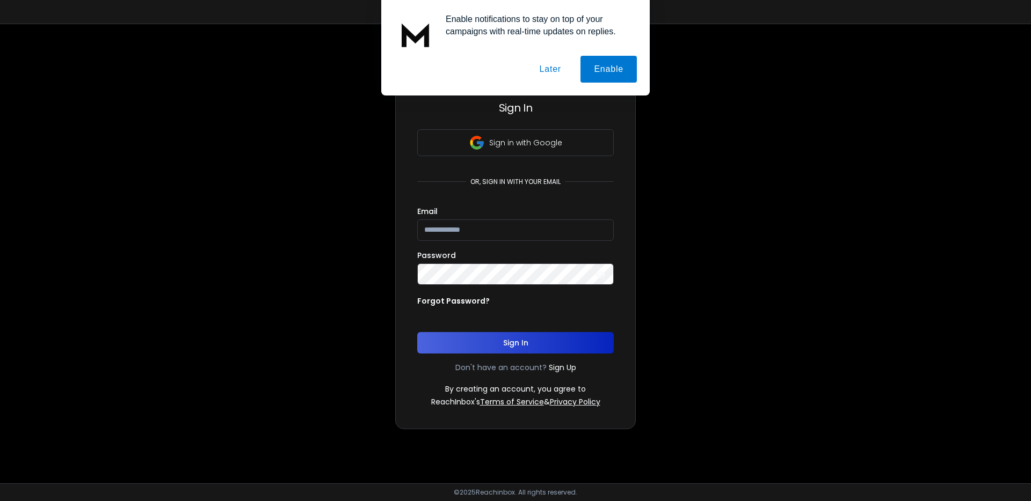
click at [551, 70] on button "Later" at bounding box center [550, 69] width 48 height 27
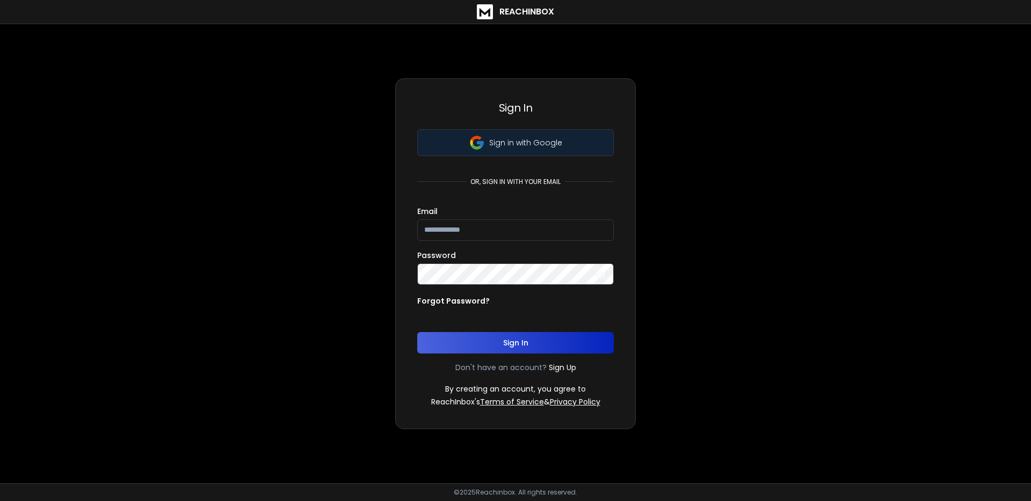
click at [528, 152] on button "Sign in with Google" at bounding box center [515, 142] width 196 height 27
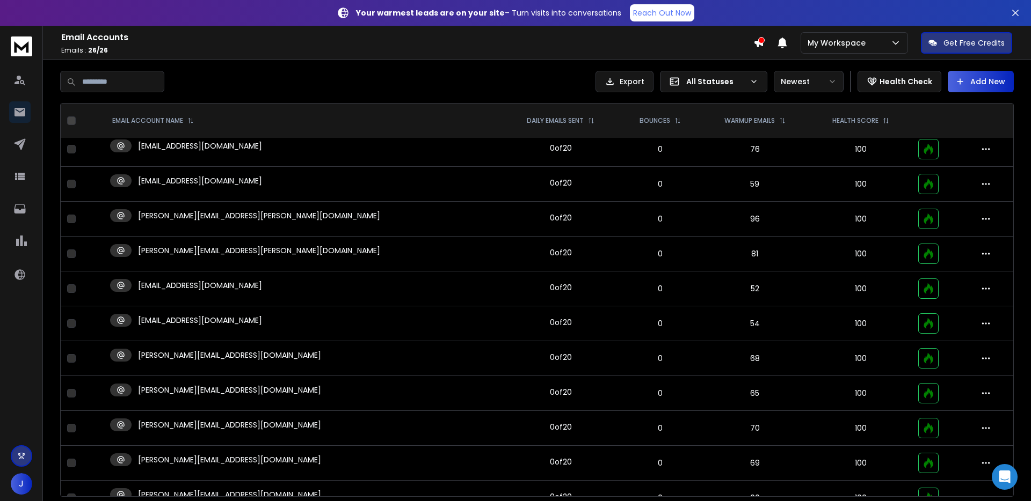
scroll to position [366, 0]
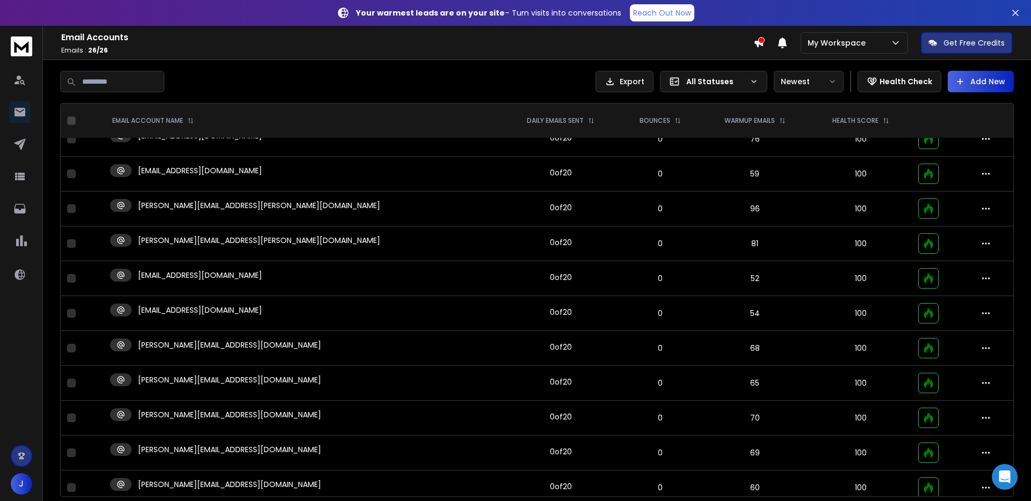
click at [330, 277] on div "[EMAIL_ADDRESS][DOMAIN_NAME]" at bounding box center [302, 275] width 385 height 13
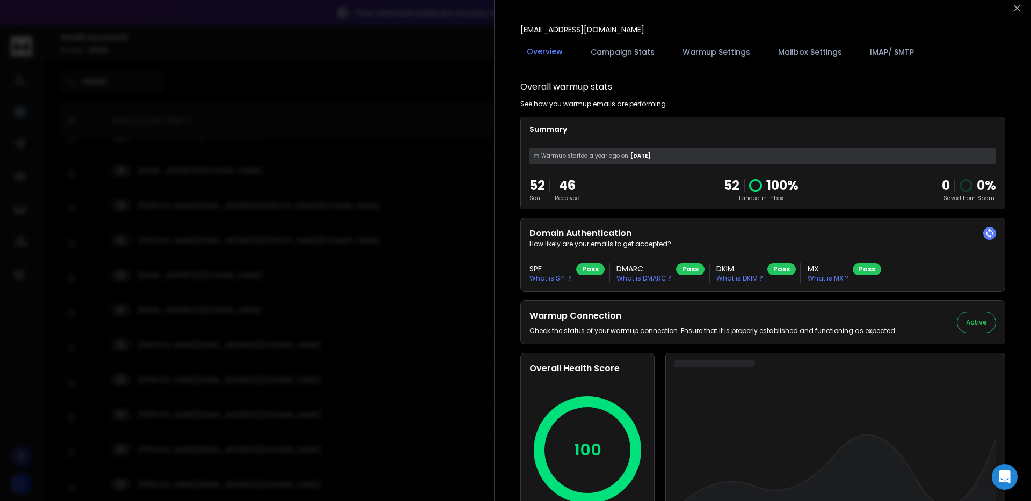
scroll to position [0, 0]
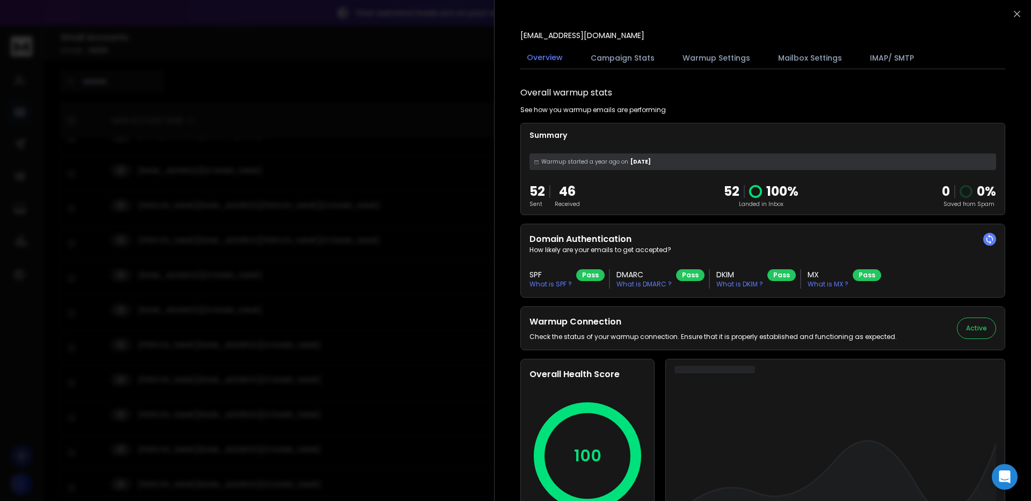
click at [615, 52] on button "Campaign Stats" at bounding box center [622, 58] width 77 height 24
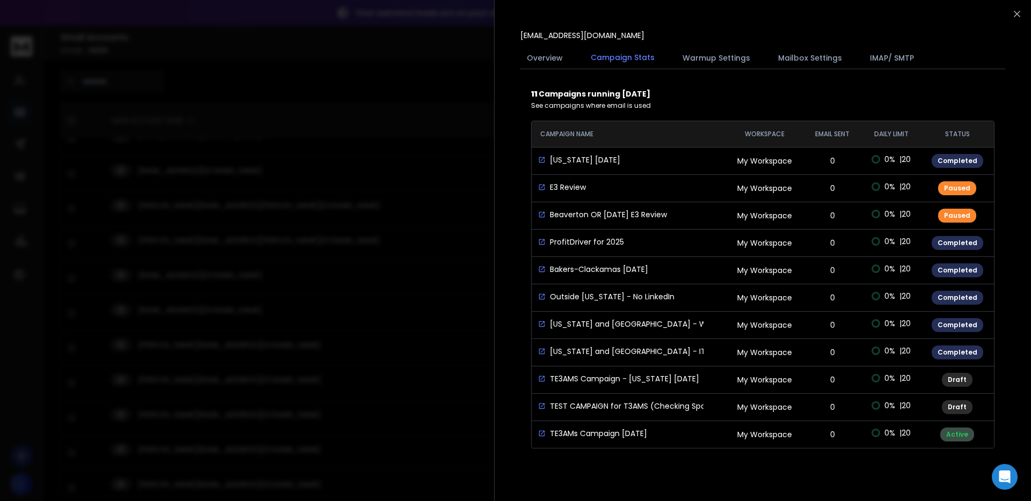
click at [709, 56] on button "Warmup Settings" at bounding box center [716, 58] width 81 height 24
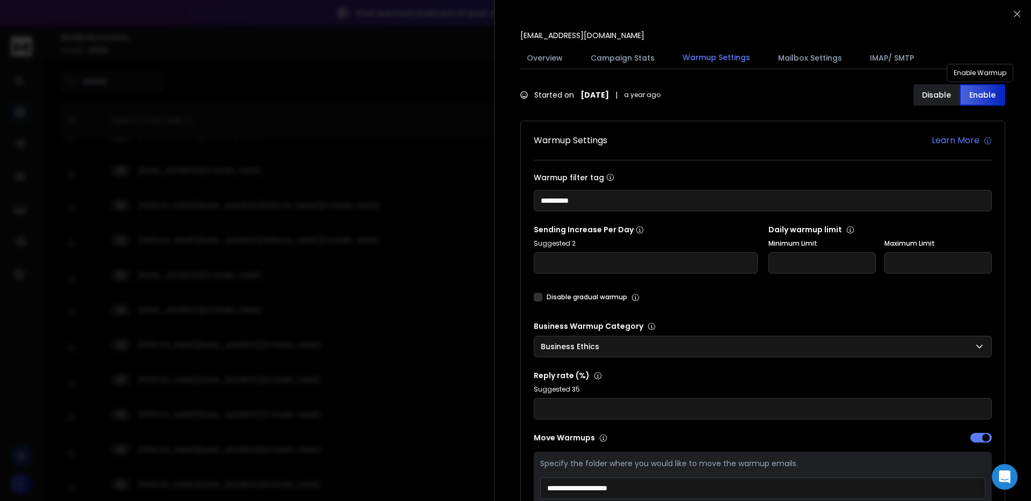
click at [984, 100] on button "Enable" at bounding box center [982, 94] width 46 height 21
click at [932, 102] on button "Disable" at bounding box center [936, 94] width 46 height 21
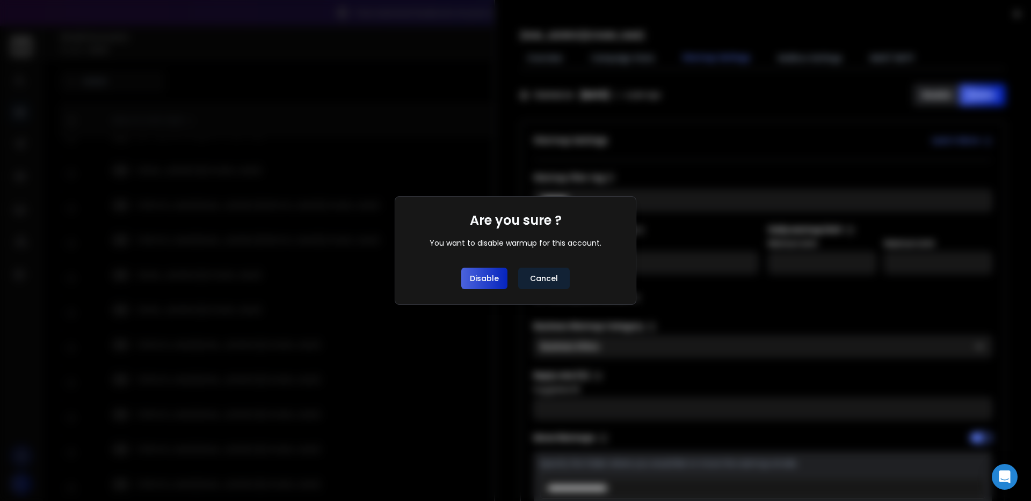
drag, startPoint x: 477, startPoint y: 276, endPoint x: 536, endPoint y: 279, distance: 59.1
click at [534, 281] on div "Disable Cancel" at bounding box center [515, 278] width 108 height 21
click at [536, 279] on button "Cancel" at bounding box center [544, 278] width 52 height 21
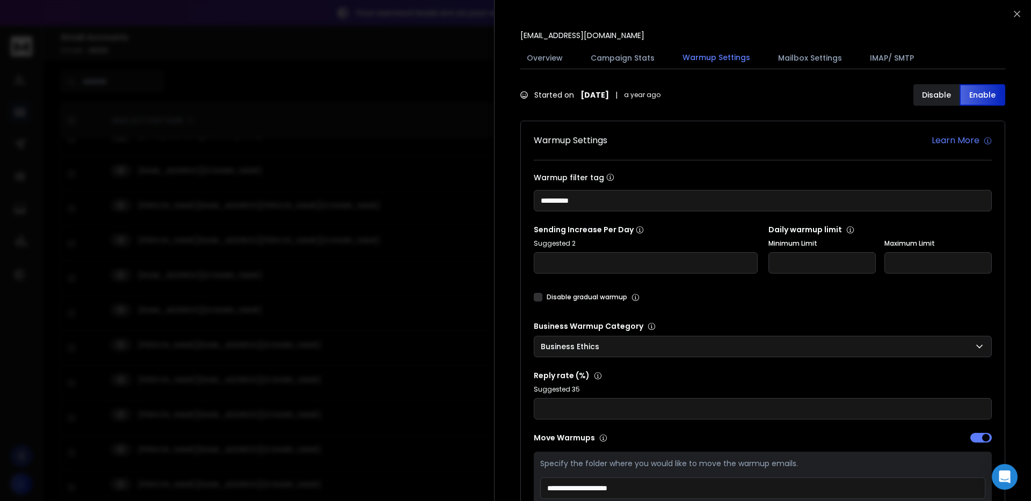
click at [800, 56] on button "Mailbox Settings" at bounding box center [809, 58] width 77 height 24
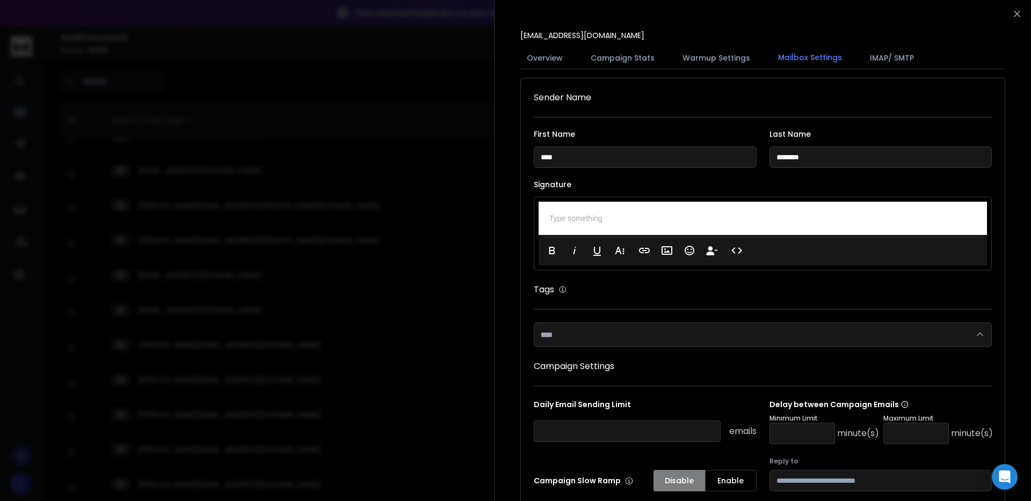
click at [543, 56] on button "Overview" at bounding box center [544, 58] width 49 height 24
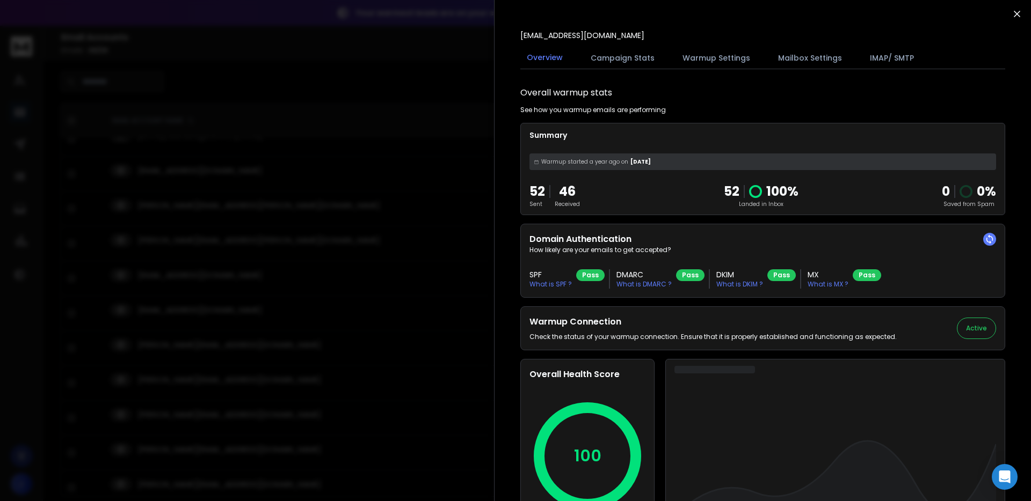
click at [1017, 11] on icon "button" at bounding box center [1016, 14] width 11 height 11
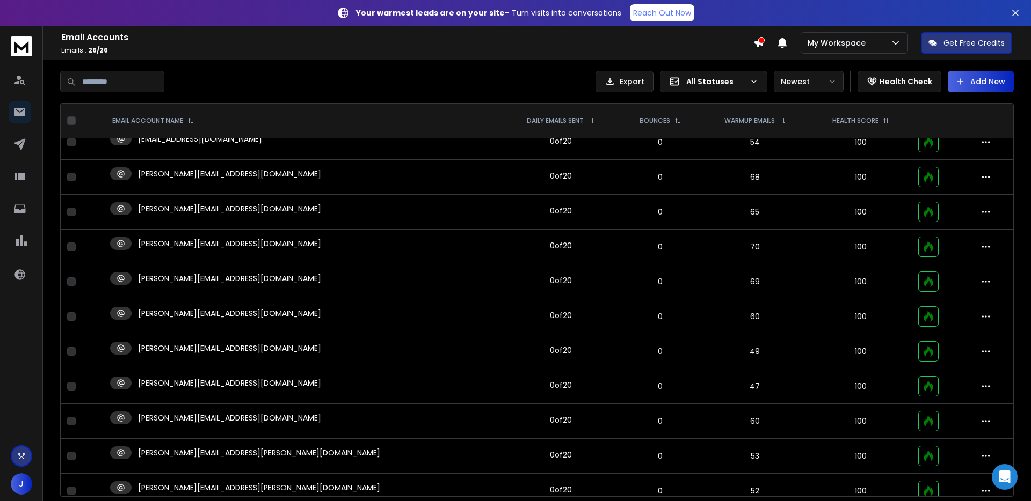
scroll to position [557, 0]
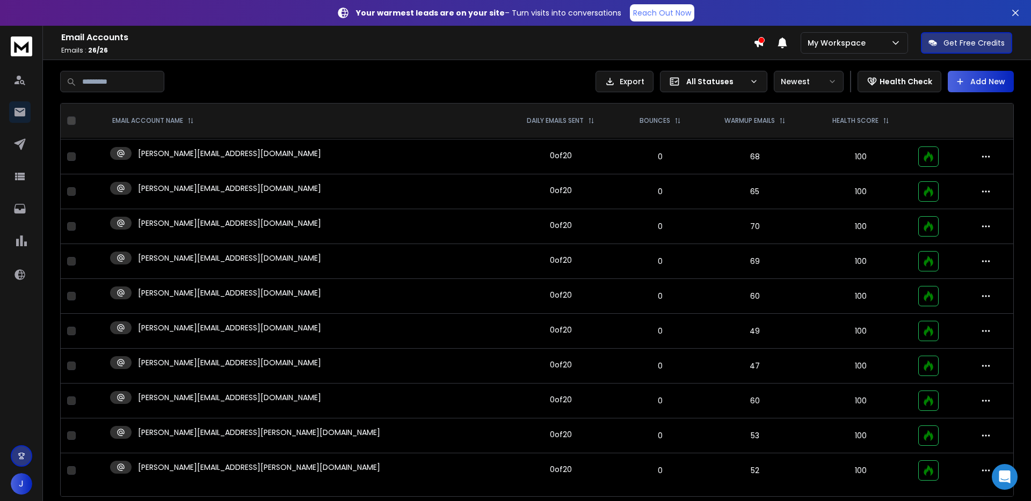
click at [312, 396] on div "john@unleashepic.us" at bounding box center [302, 397] width 385 height 13
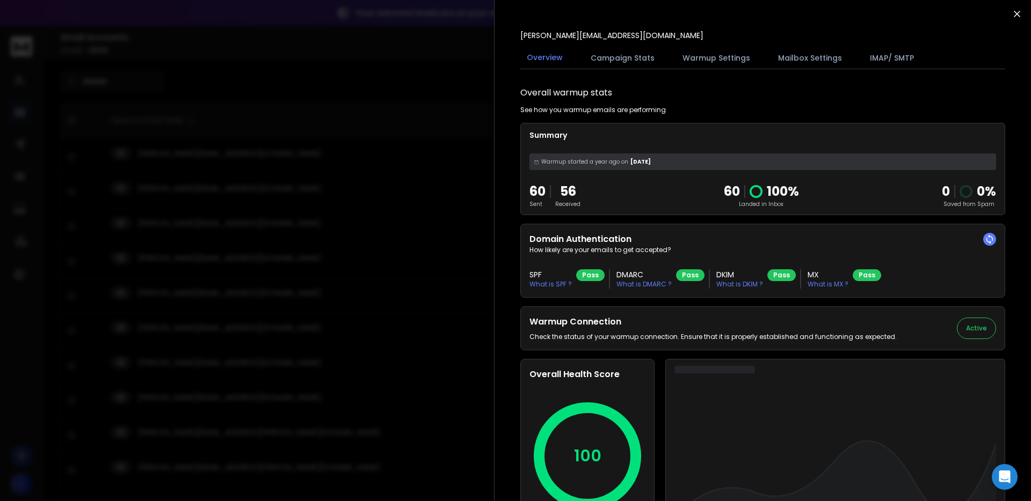
click at [1014, 13] on icon "button" at bounding box center [1016, 13] width 5 height 5
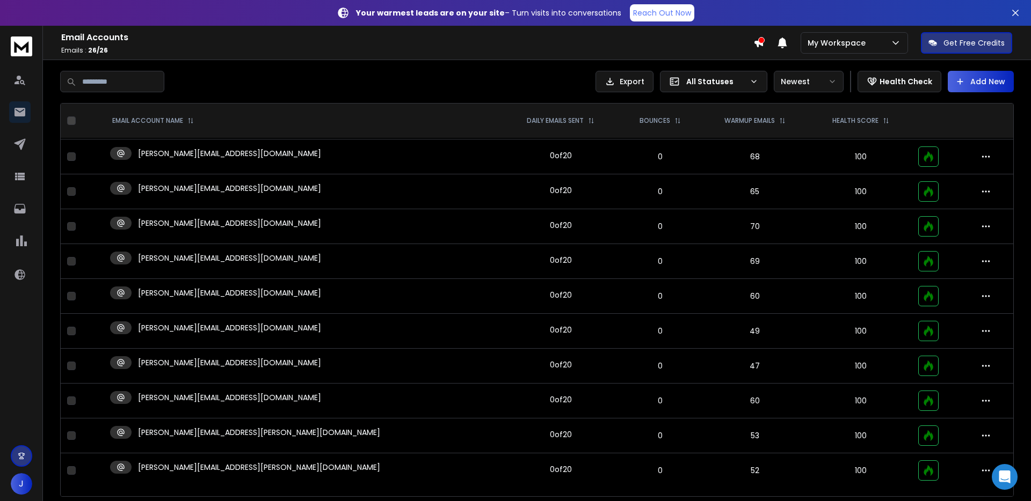
click at [24, 50] on img at bounding box center [21, 47] width 21 height 20
click at [20, 115] on icon at bounding box center [19, 112] width 11 height 9
click at [19, 150] on icon at bounding box center [19, 144] width 13 height 13
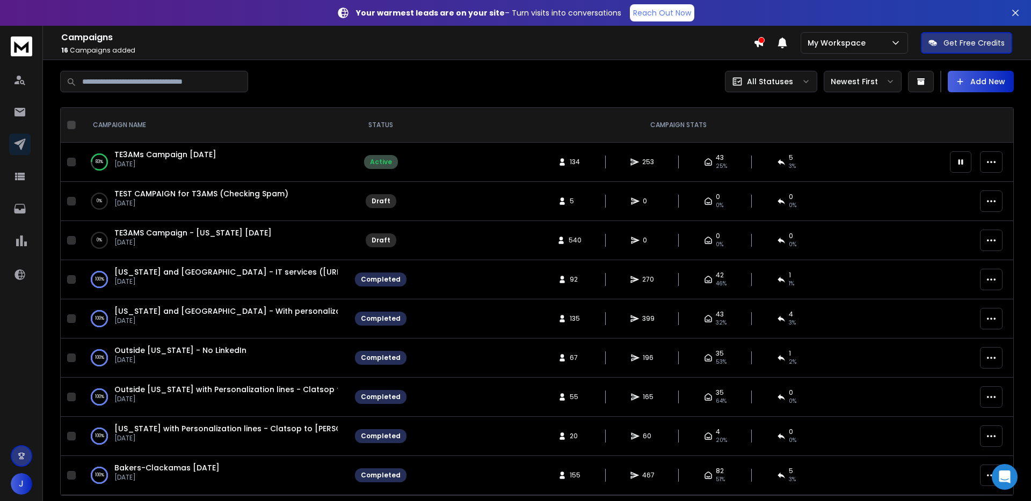
click at [162, 156] on span "TE3AMs Campaign 03/29/2025" at bounding box center [165, 154] width 102 height 11
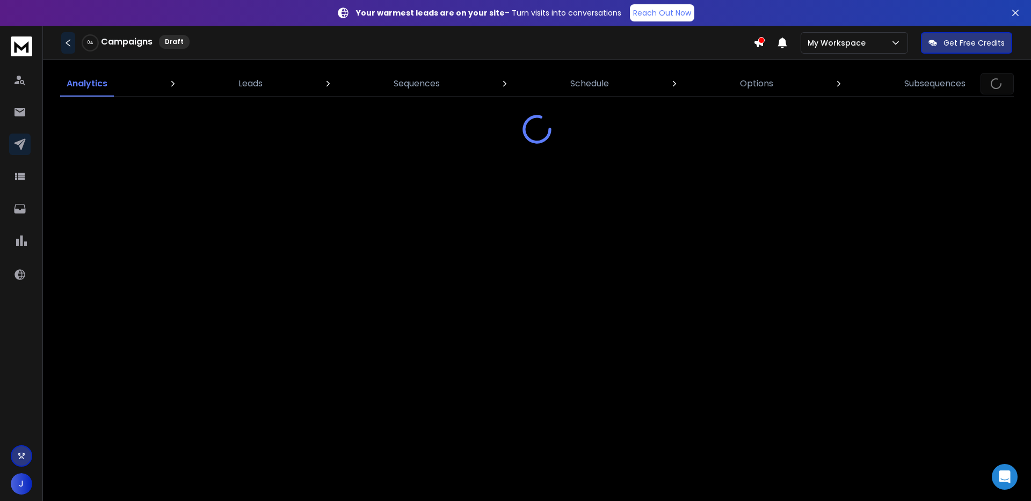
click at [68, 42] on icon at bounding box center [68, 43] width 10 height 10
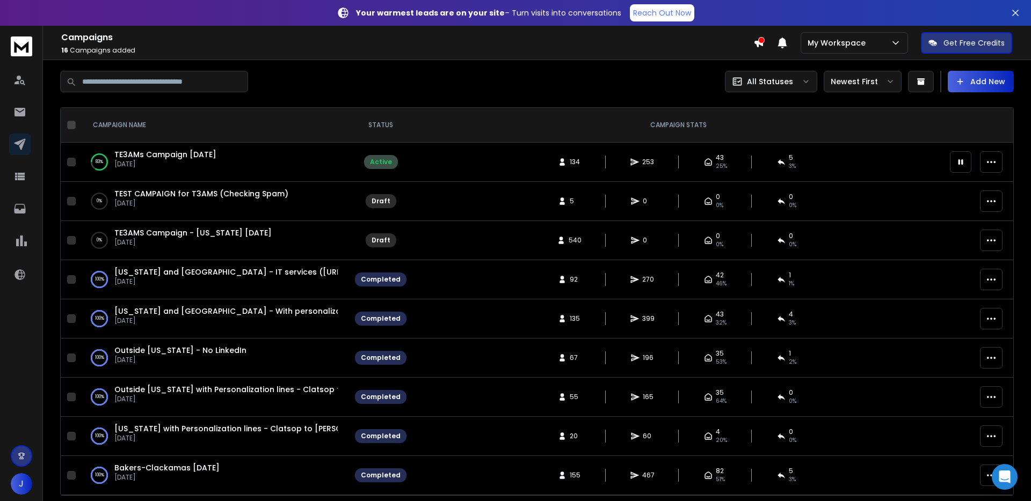
click at [76, 163] on div at bounding box center [73, 162] width 13 height 9
click at [72, 161] on button "button" at bounding box center [71, 162] width 9 height 9
click at [954, 164] on button at bounding box center [960, 161] width 21 height 21
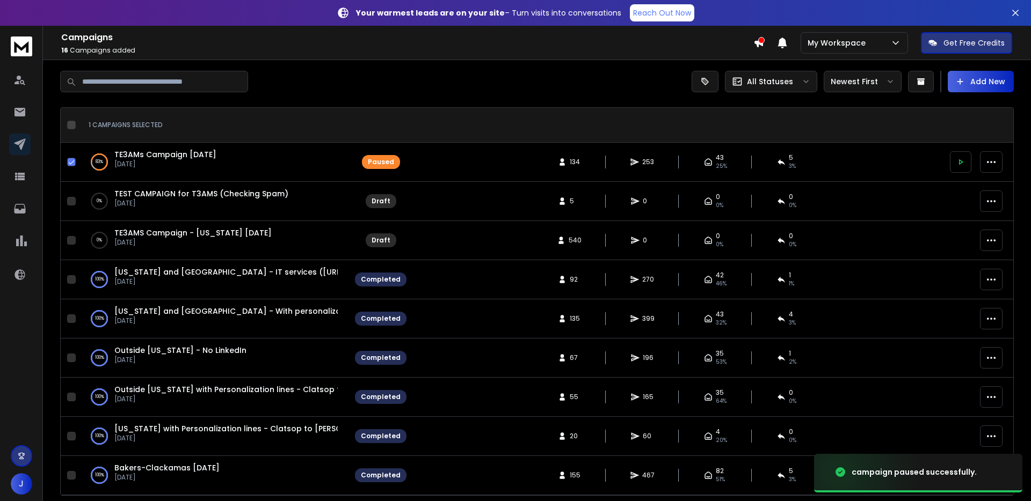
click at [73, 158] on button "button" at bounding box center [71, 162] width 9 height 9
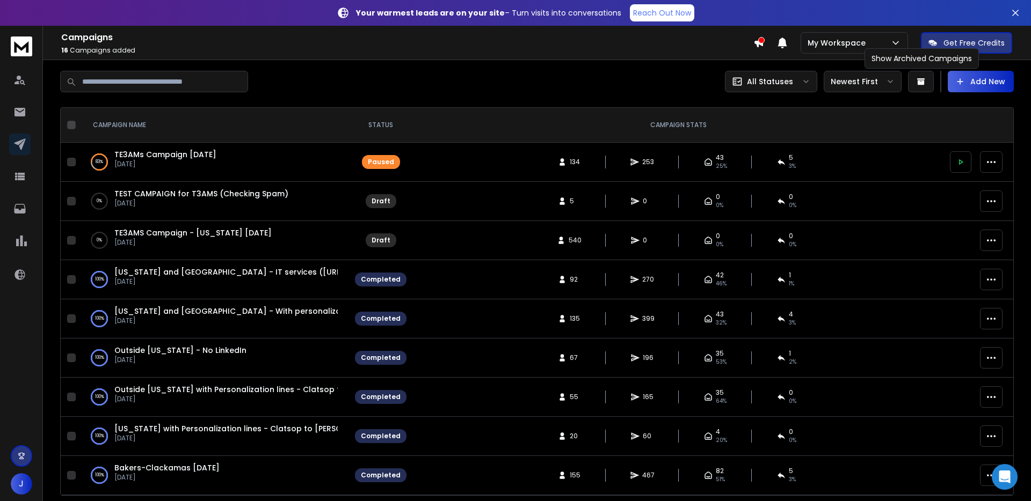
click at [975, 89] on button "Add New" at bounding box center [980, 81] width 66 height 21
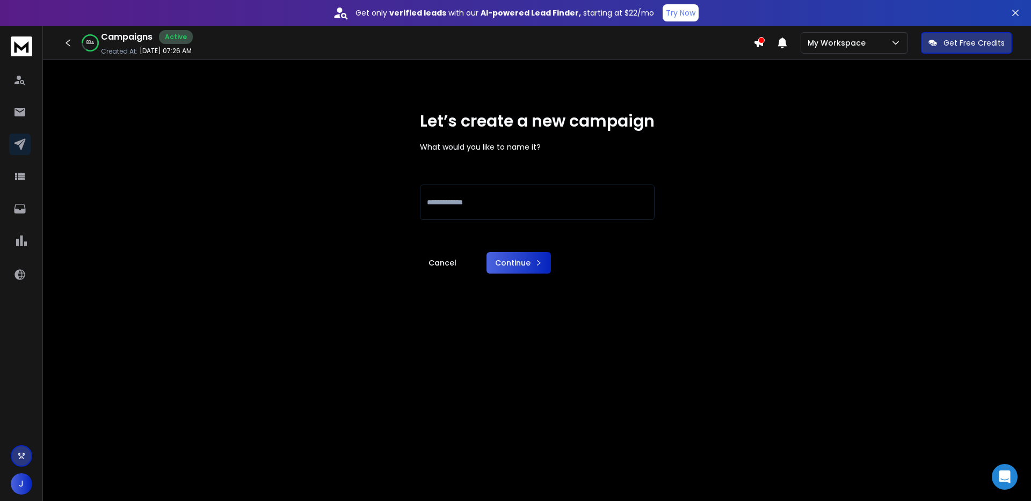
click at [484, 202] on input at bounding box center [537, 202] width 235 height 35
type input "**********"
click at [505, 264] on button "Continue" at bounding box center [518, 262] width 64 height 21
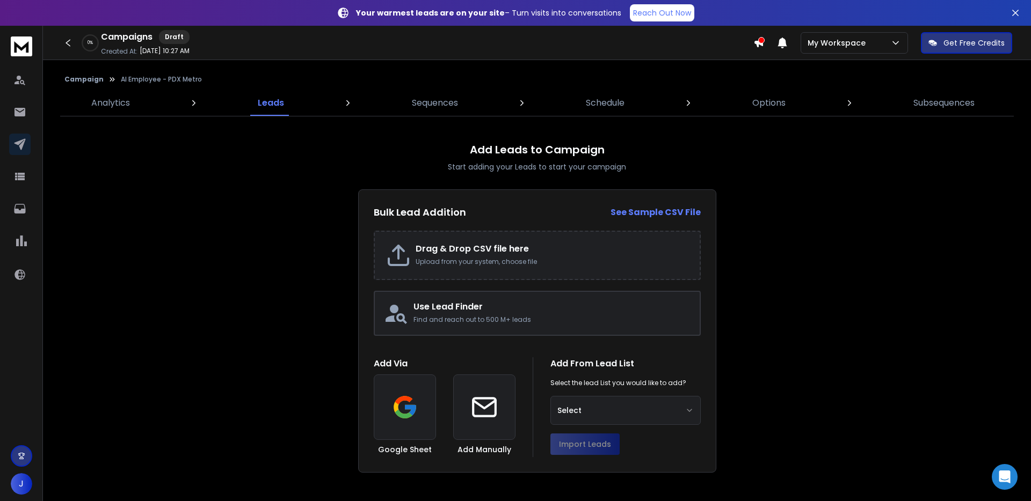
click at [592, 413] on button "Select" at bounding box center [625, 410] width 150 height 29
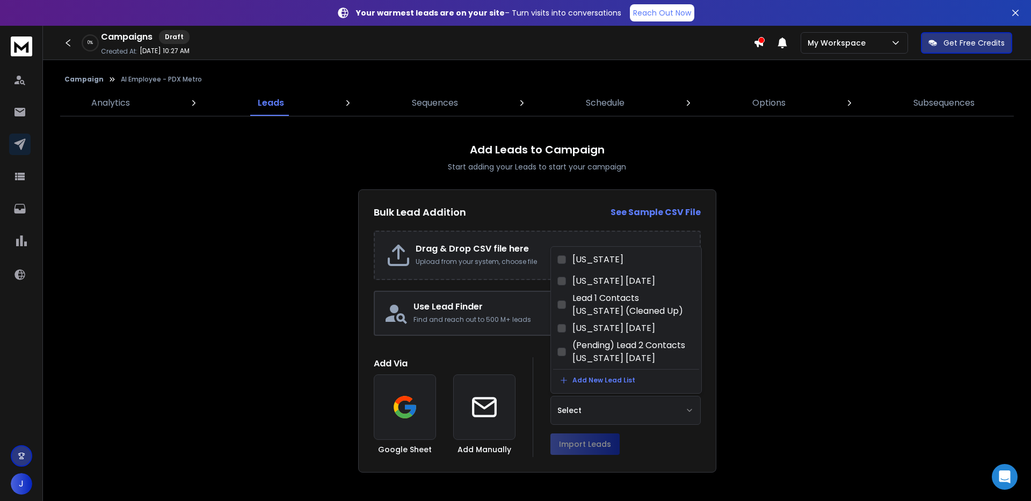
click at [592, 413] on button "Select" at bounding box center [625, 410] width 150 height 29
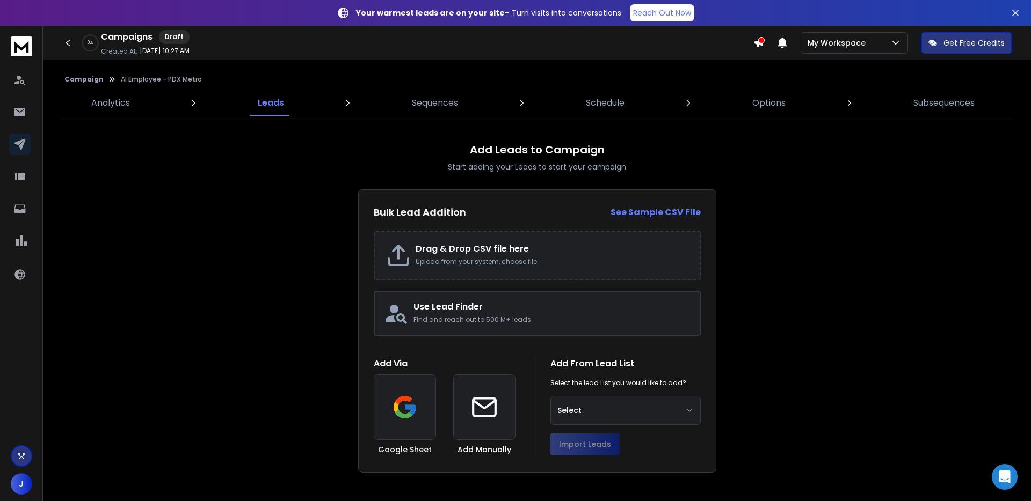
click at [514, 368] on h1 "Add Via" at bounding box center [445, 364] width 142 height 13
click at [506, 354] on div "Bulk Lead Addition See Sample CSV File Drag & Drop CSV file here Upload from yo…" at bounding box center [537, 331] width 327 height 252
click at [110, 100] on p "Analytics" at bounding box center [110, 103] width 39 height 13
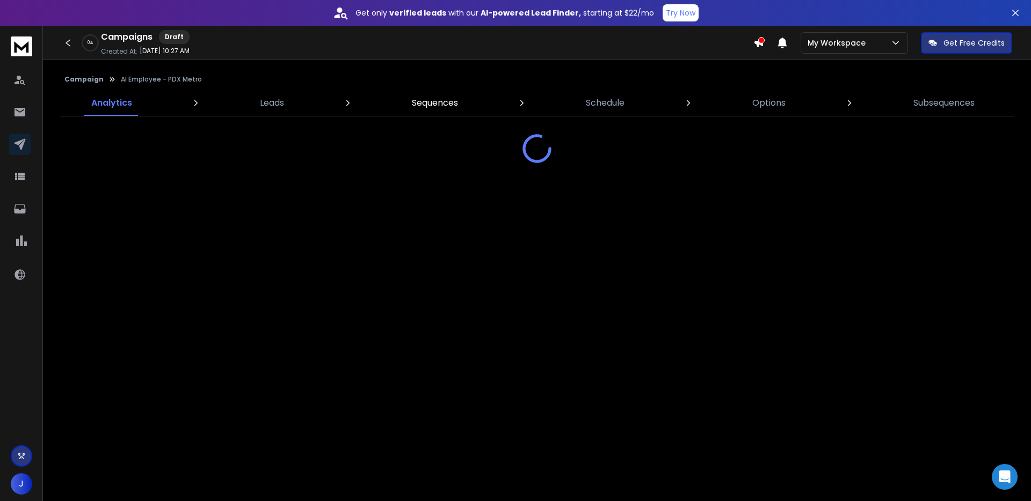
click at [412, 106] on p "Sequences" at bounding box center [435, 103] width 46 height 13
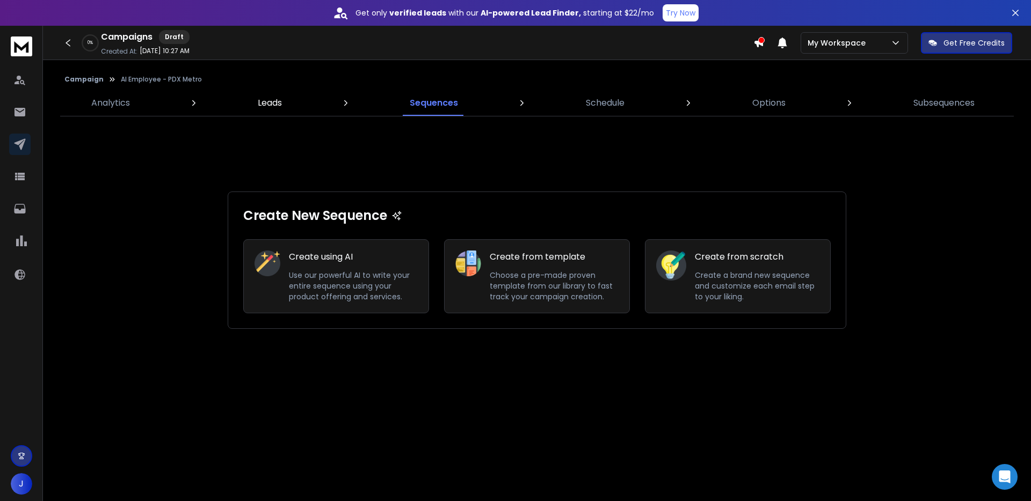
click at [272, 104] on p "Leads" at bounding box center [270, 103] width 24 height 13
